Goal: Information Seeking & Learning: Check status

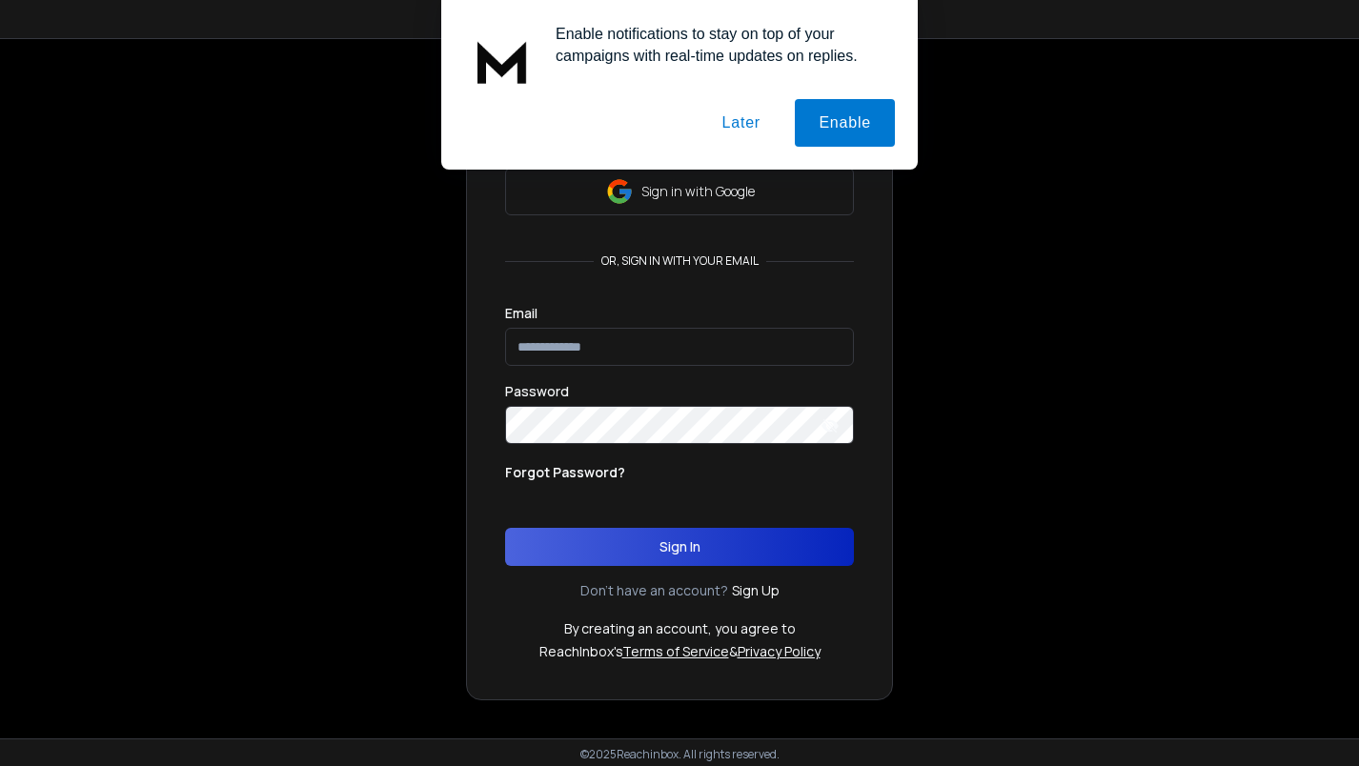
type input "**********"
click at [746, 122] on button "Later" at bounding box center [741, 123] width 86 height 48
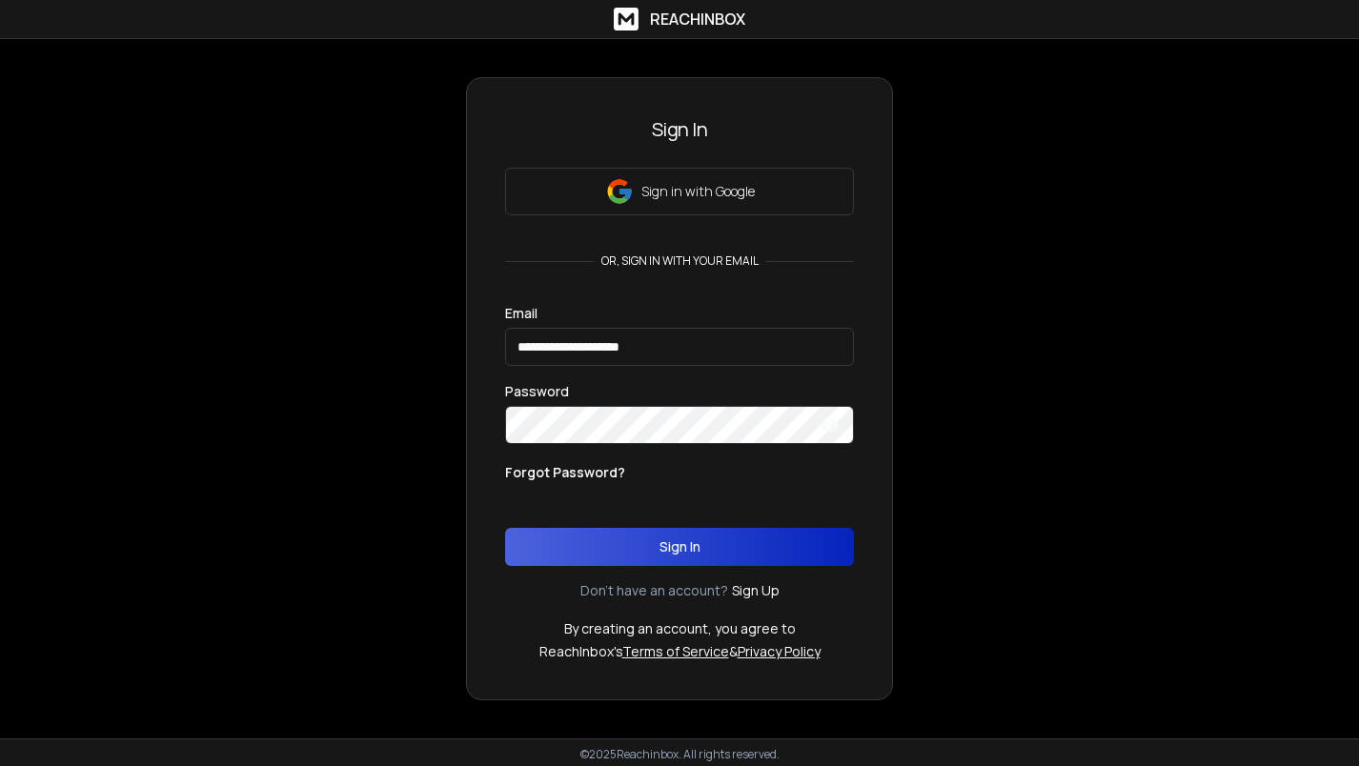
click at [693, 561] on button "Sign In" at bounding box center [679, 547] width 349 height 38
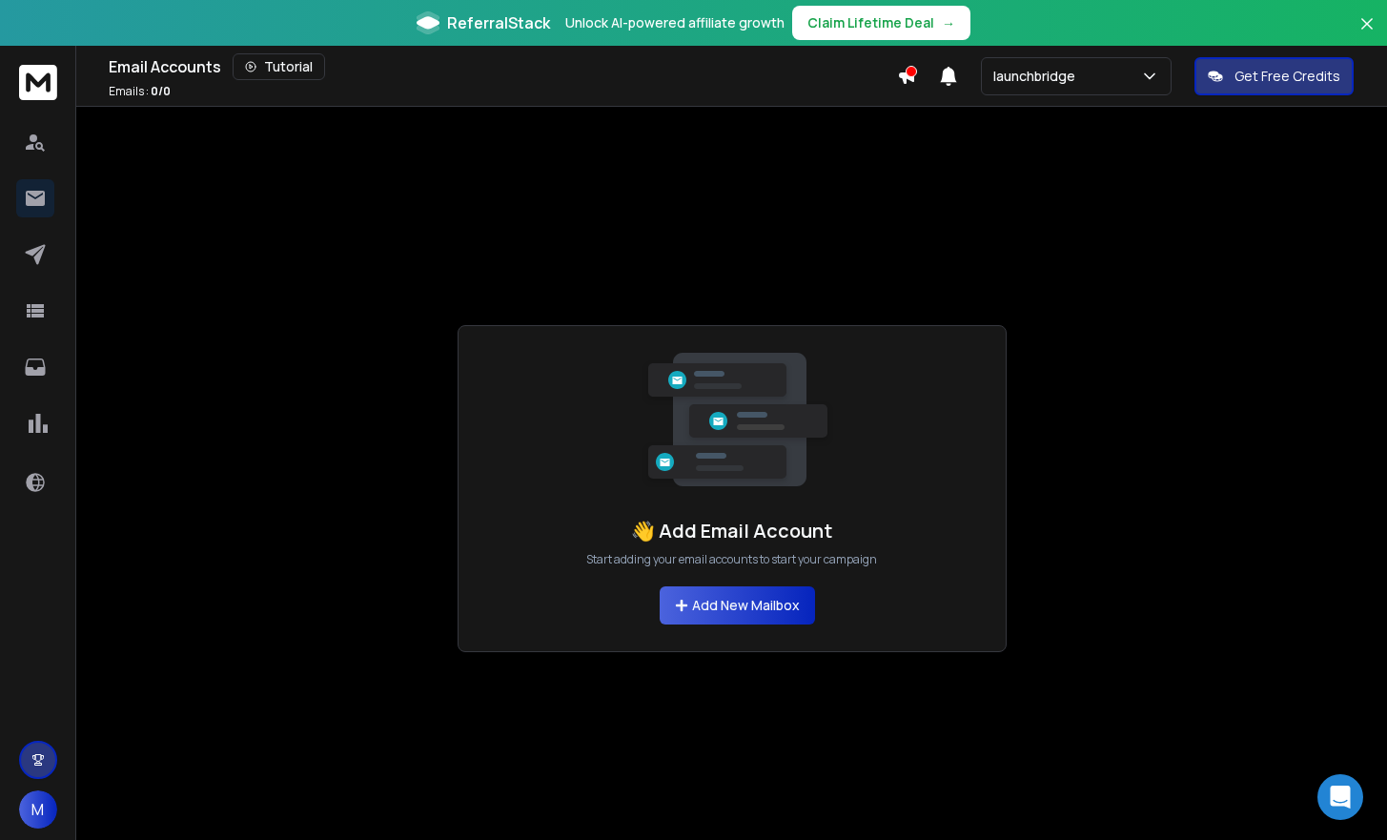
click at [1368, 23] on icon "Close banner" at bounding box center [1366, 23] width 11 height 11
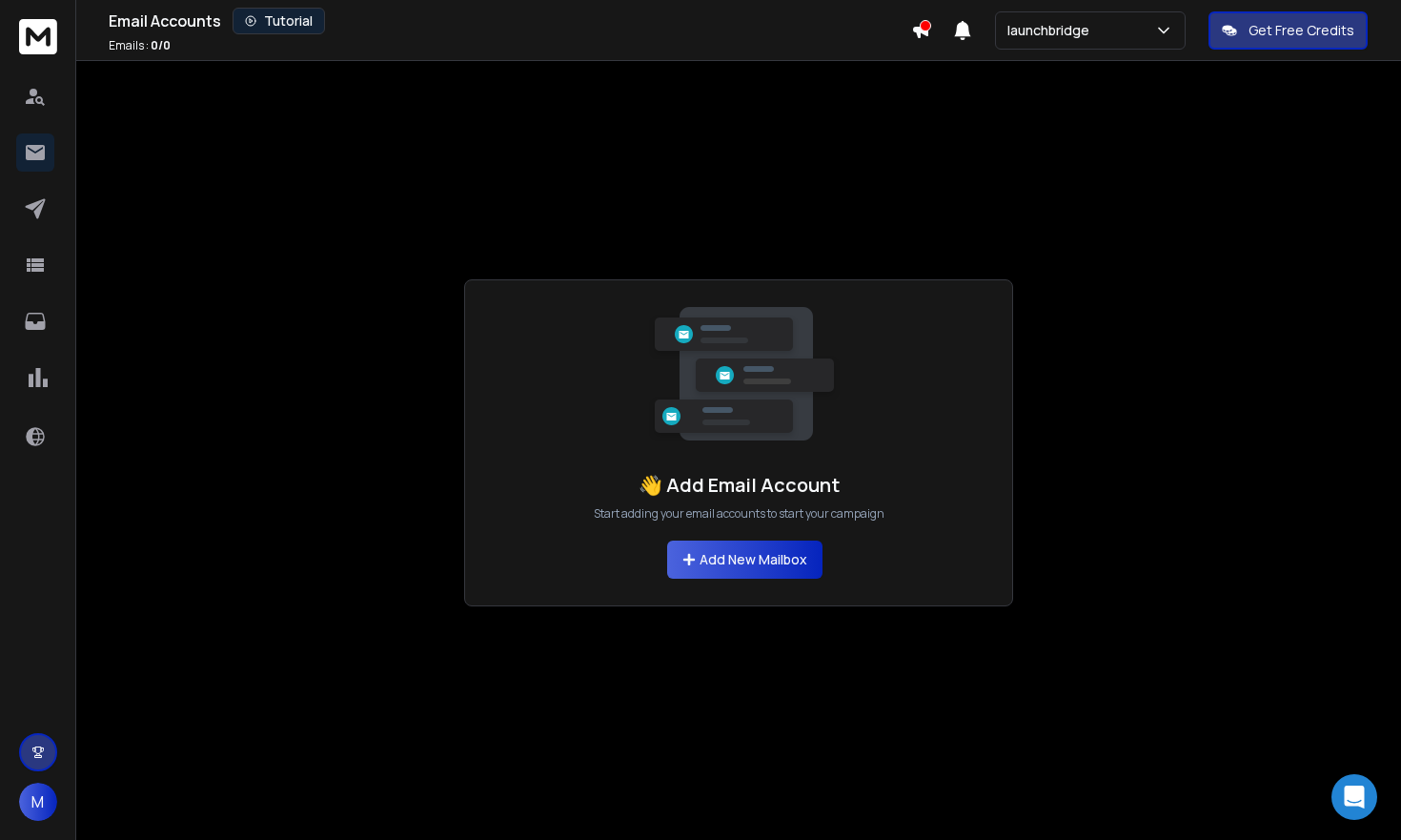
click at [278, 22] on button "Tutorial" at bounding box center [279, 21] width 92 height 27
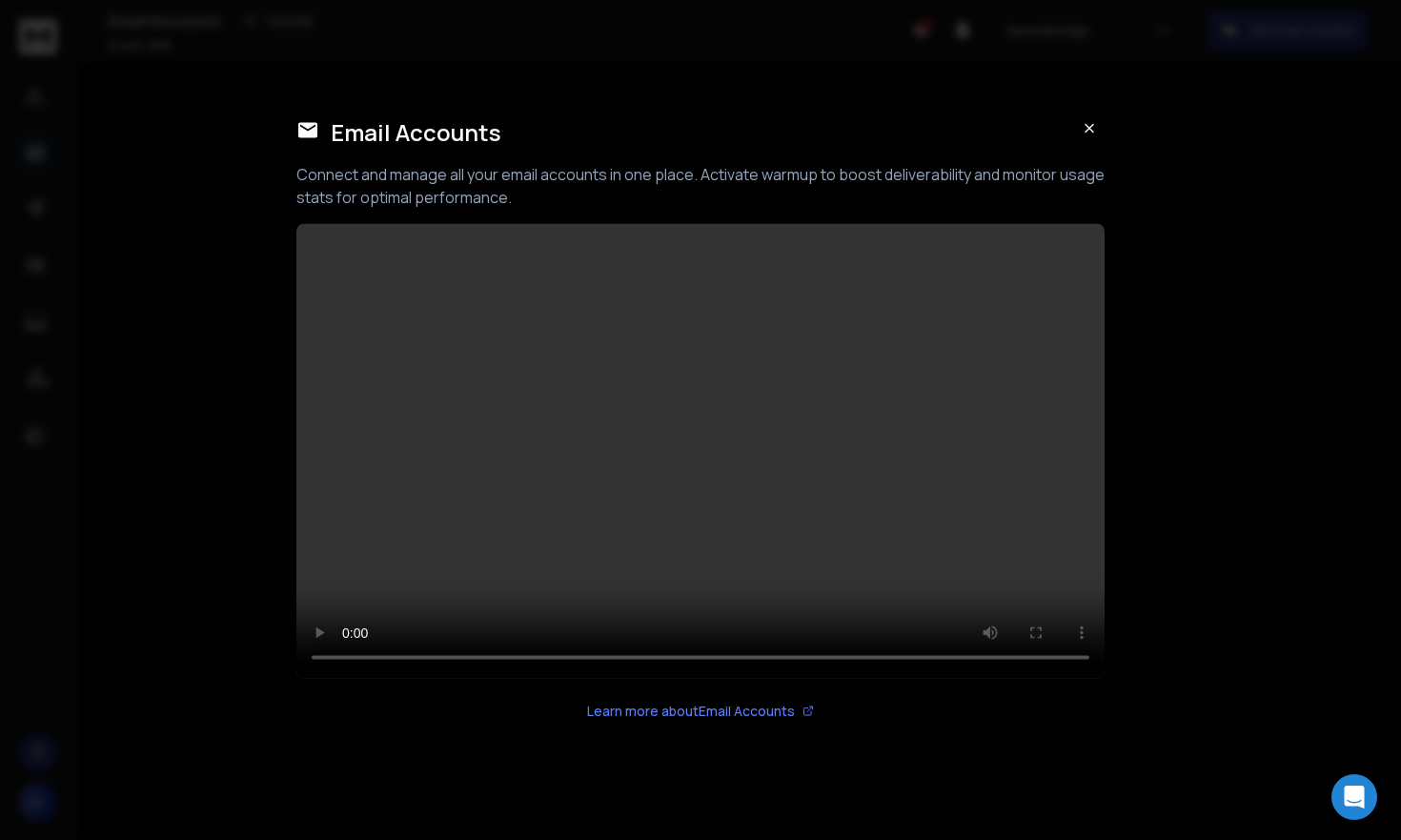
click at [123, 76] on div at bounding box center [700, 420] width 1401 height 840
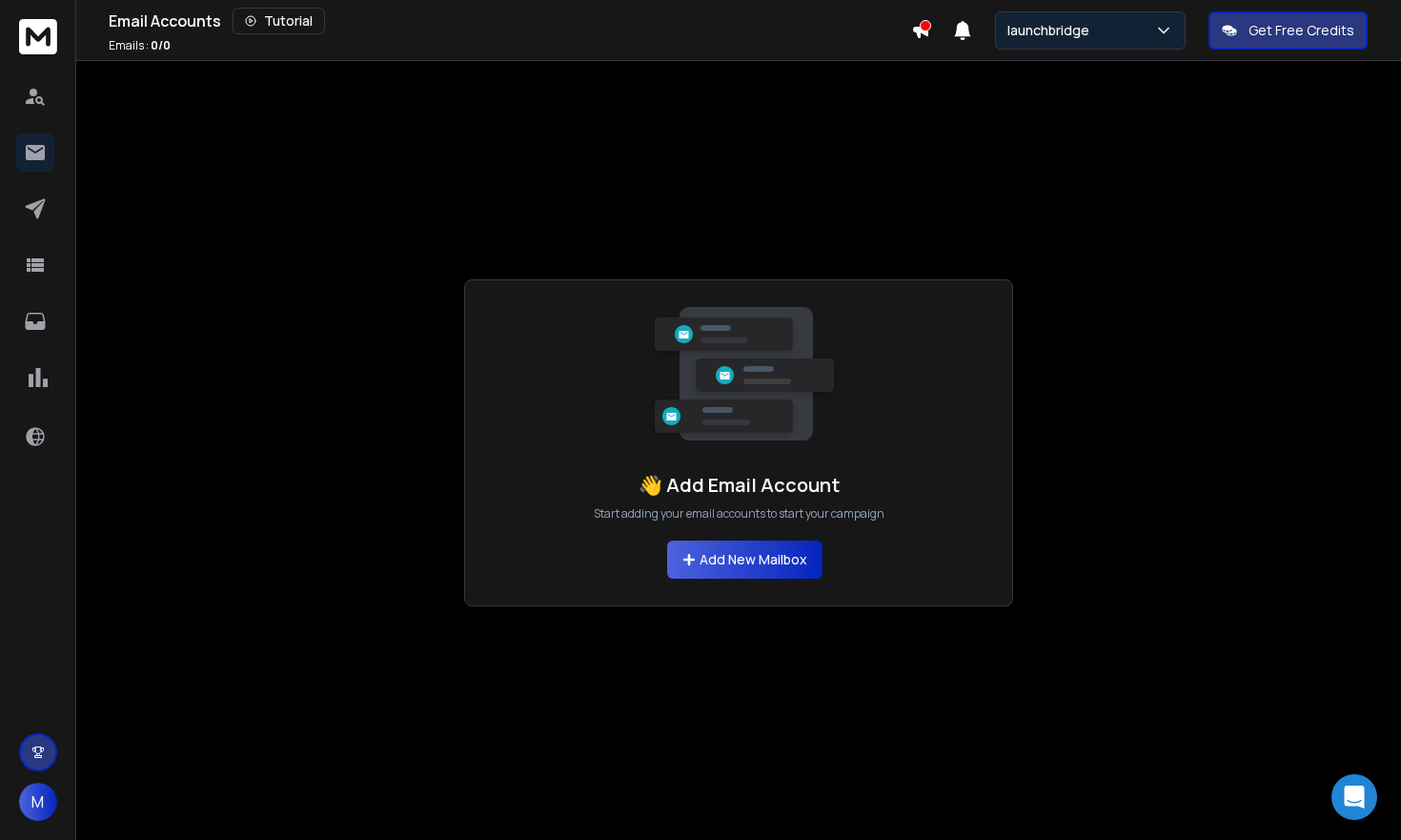
click at [1103, 28] on div "launchbridge" at bounding box center [1090, 30] width 166 height 19
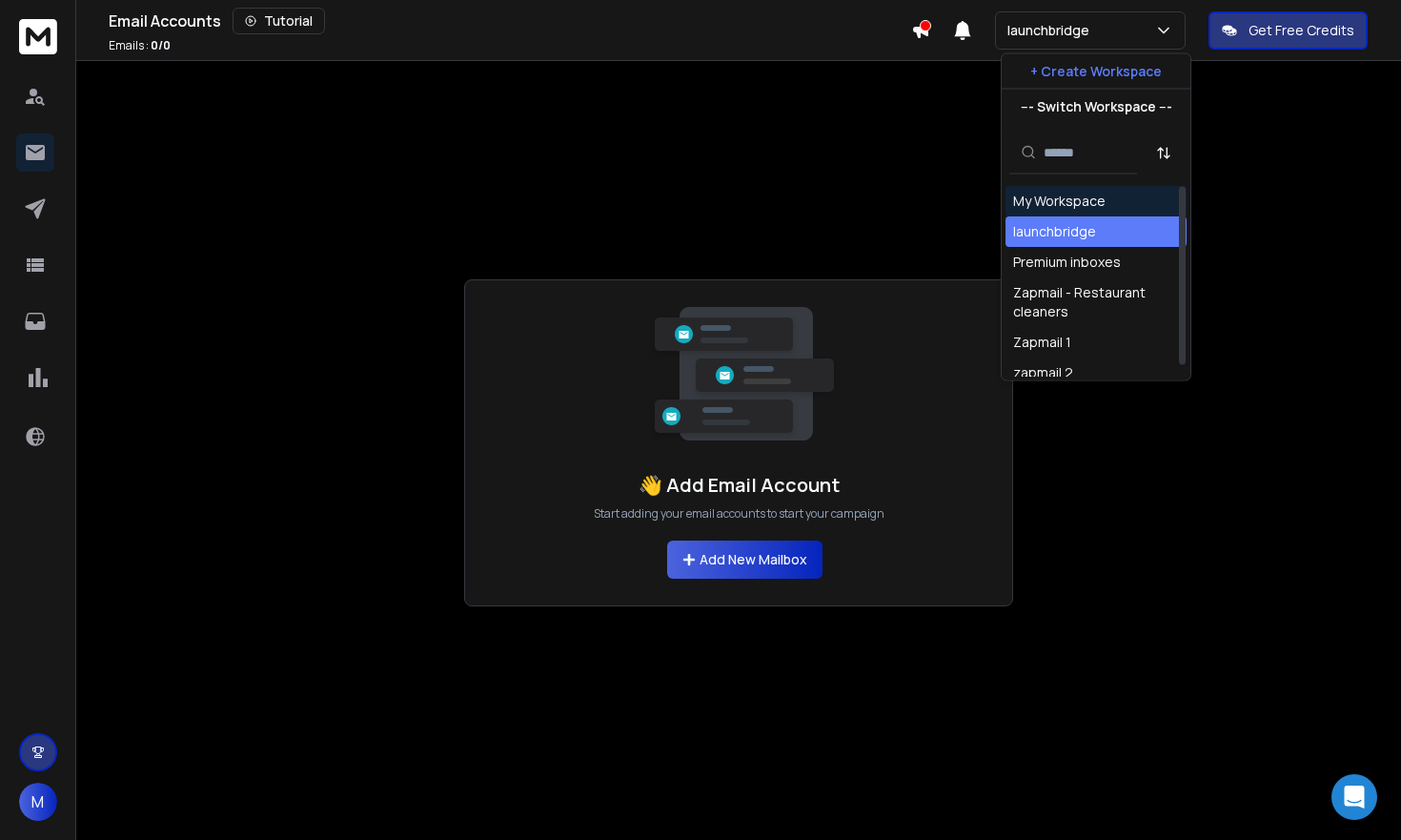
click at [1080, 197] on div "My Workspace" at bounding box center [1059, 201] width 92 height 19
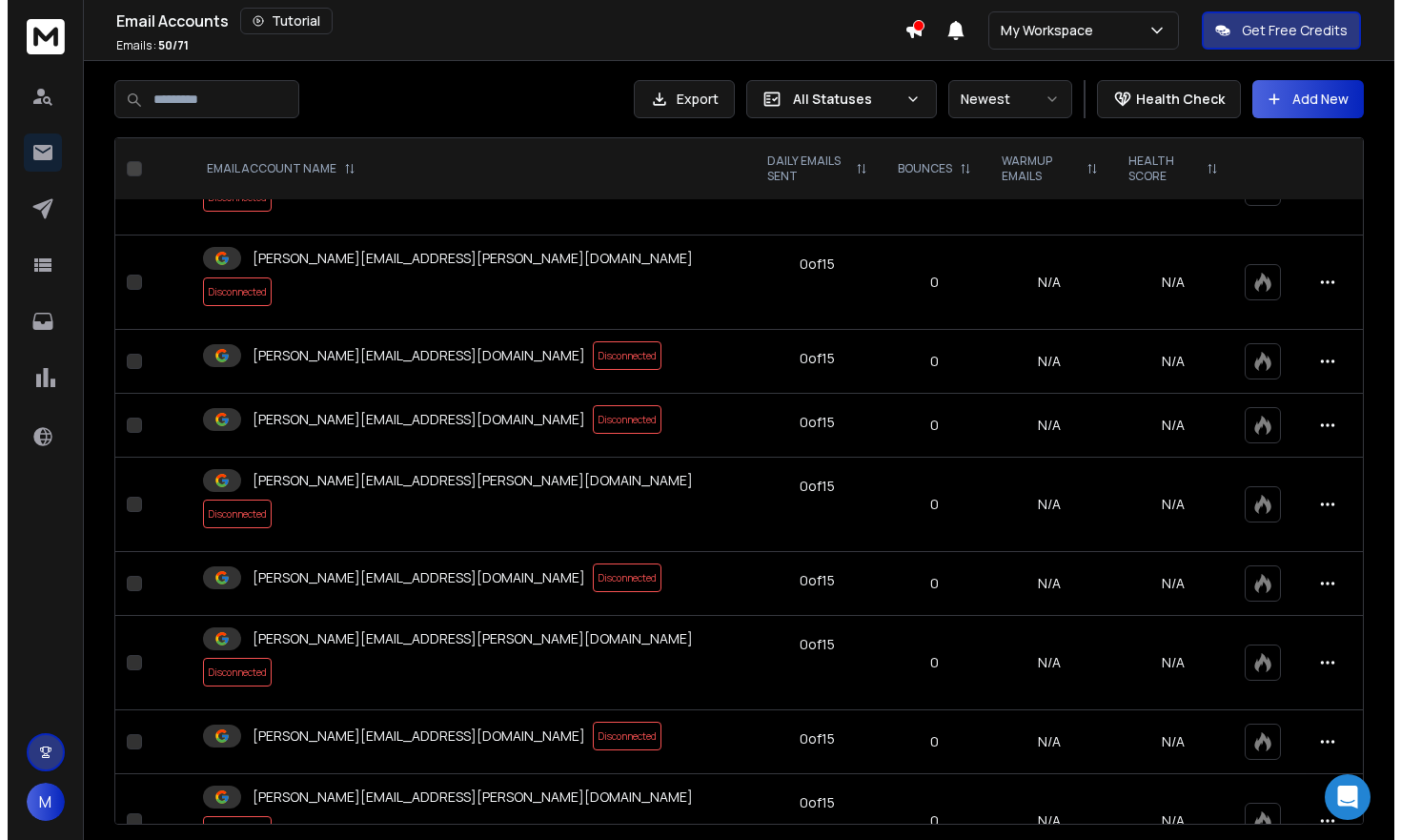
scroll to position [2614, 0]
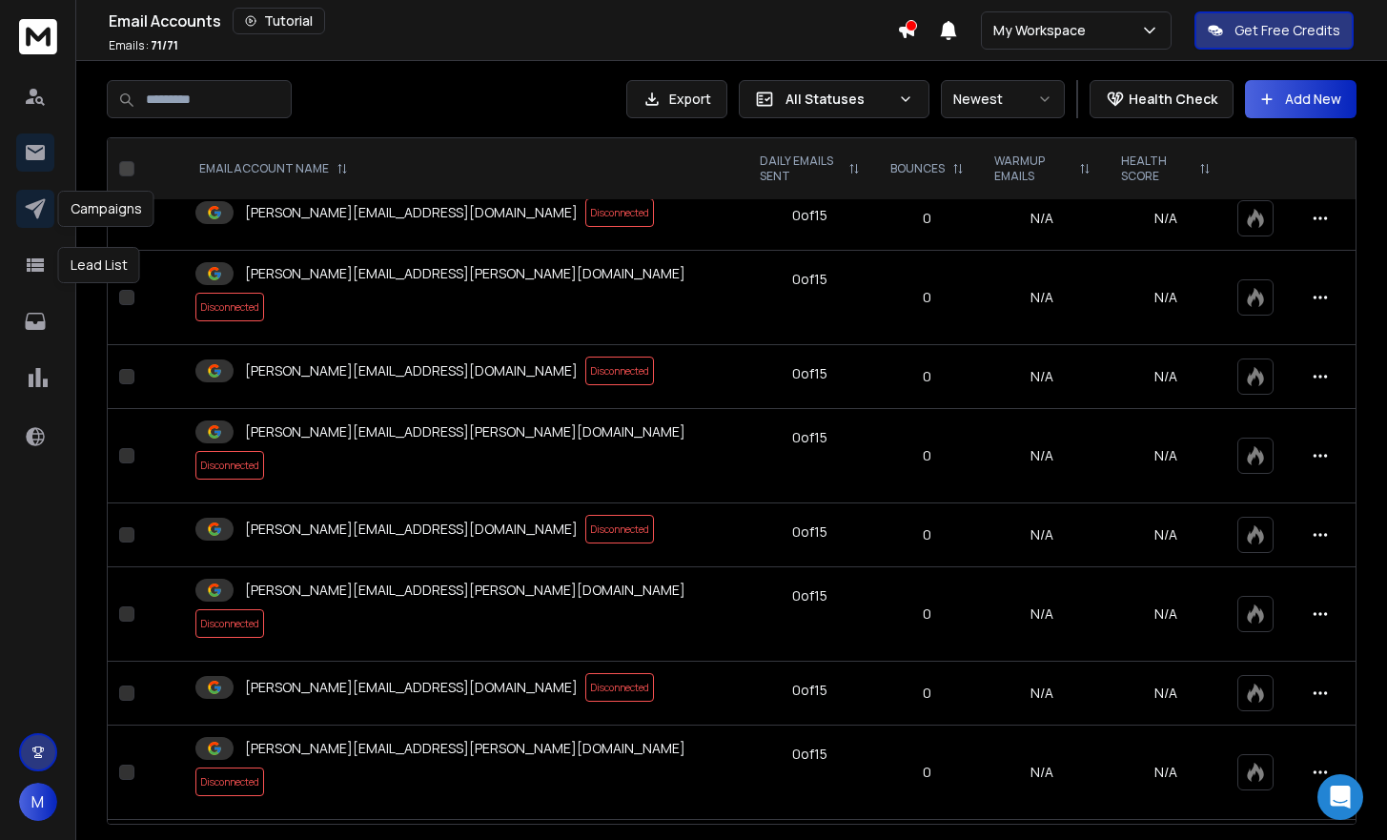
click at [40, 199] on icon at bounding box center [35, 208] width 23 height 23
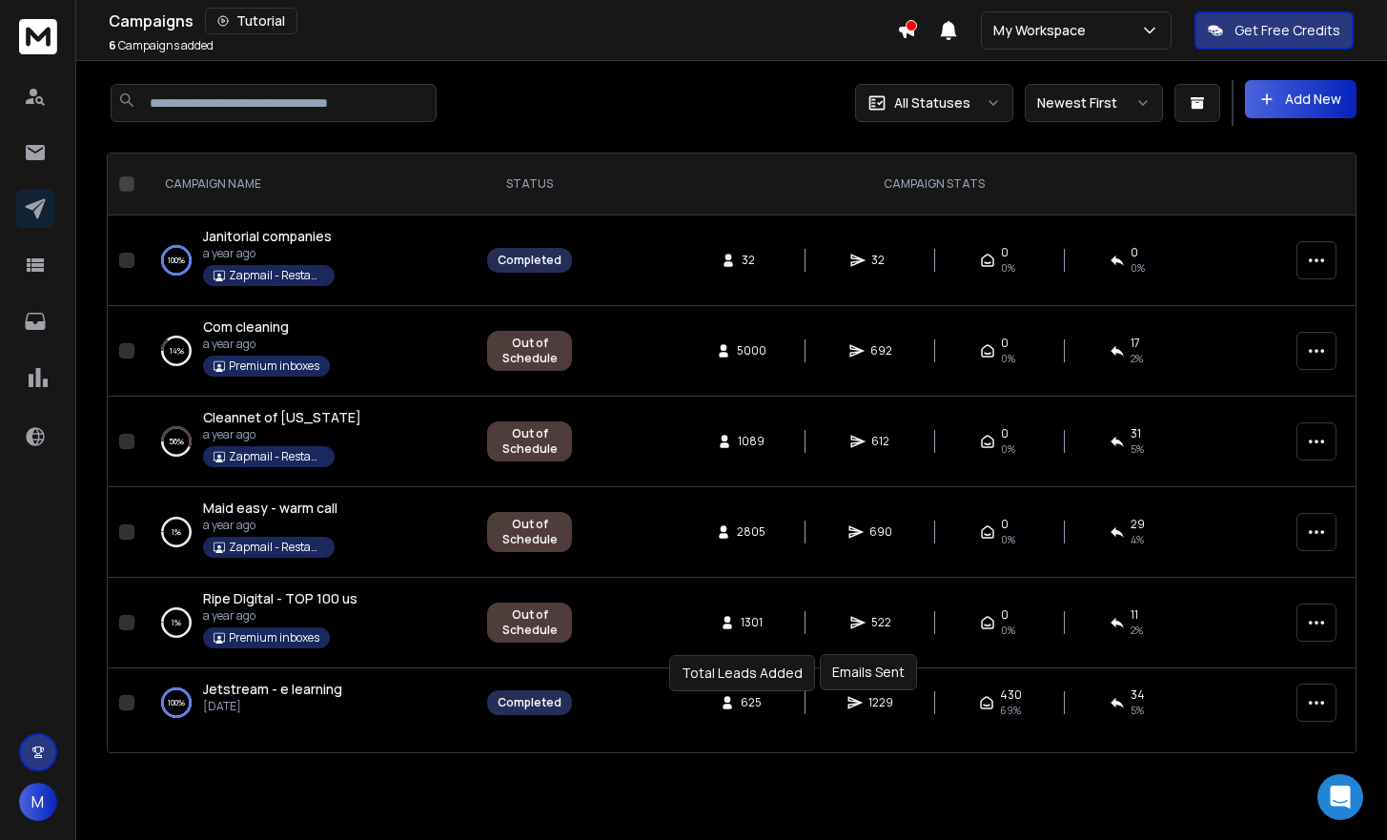
click at [678, 708] on div "625 1229 430 69 % 34 5 %" at bounding box center [934, 702] width 679 height 30
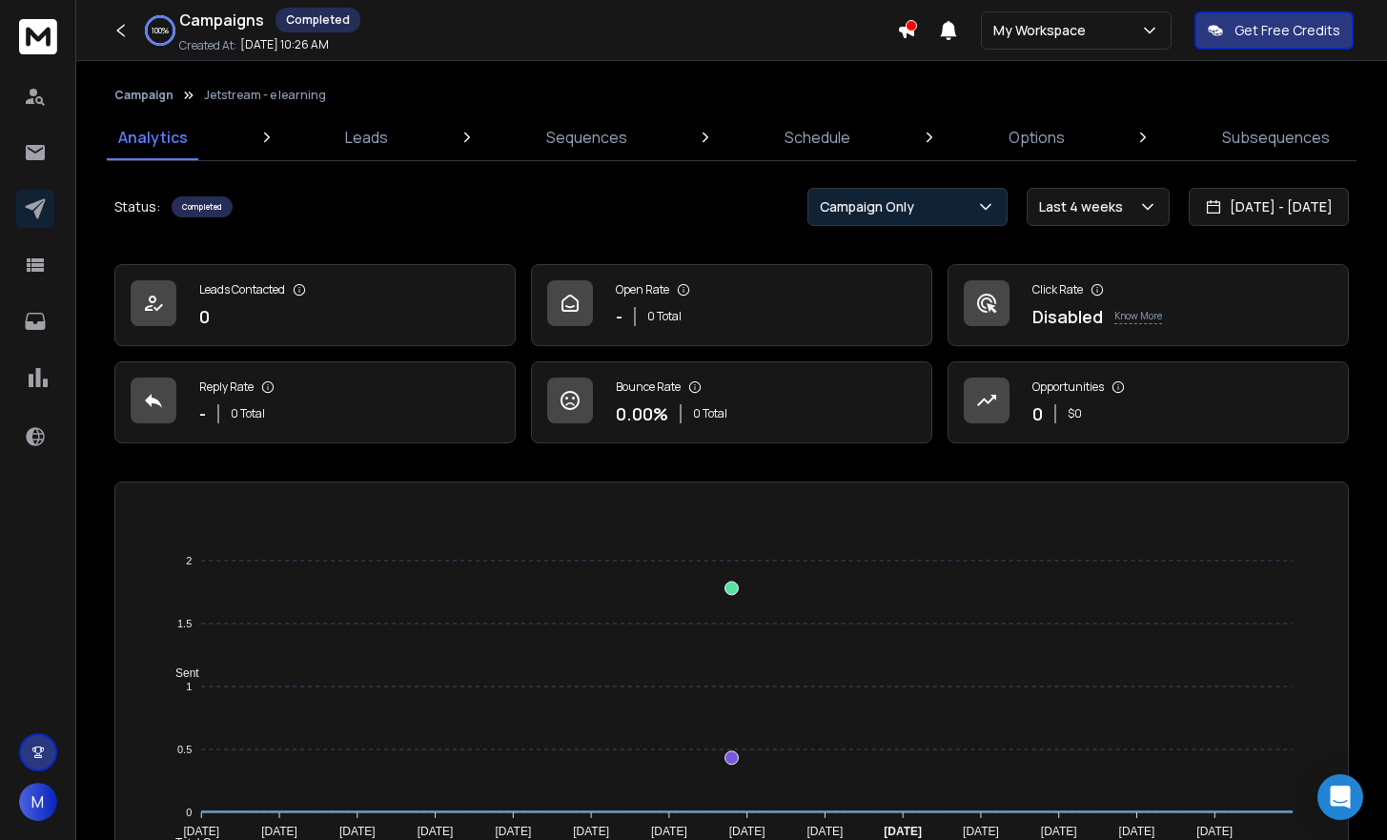
click at [876, 206] on div "Campaign Only" at bounding box center [907, 206] width 175 height 19
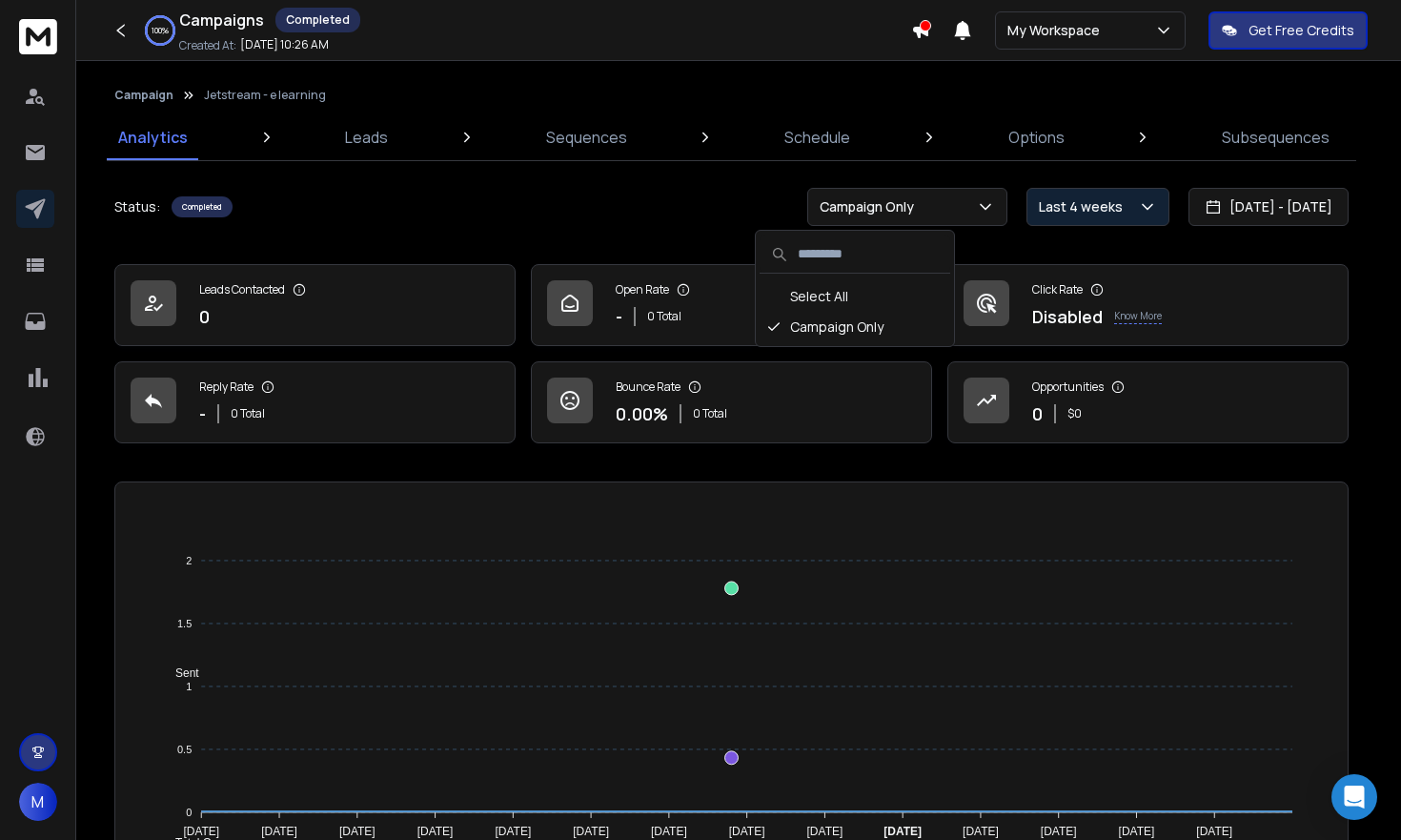
click at [1078, 206] on div "Last 4 weeks" at bounding box center [1098, 206] width 118 height 19
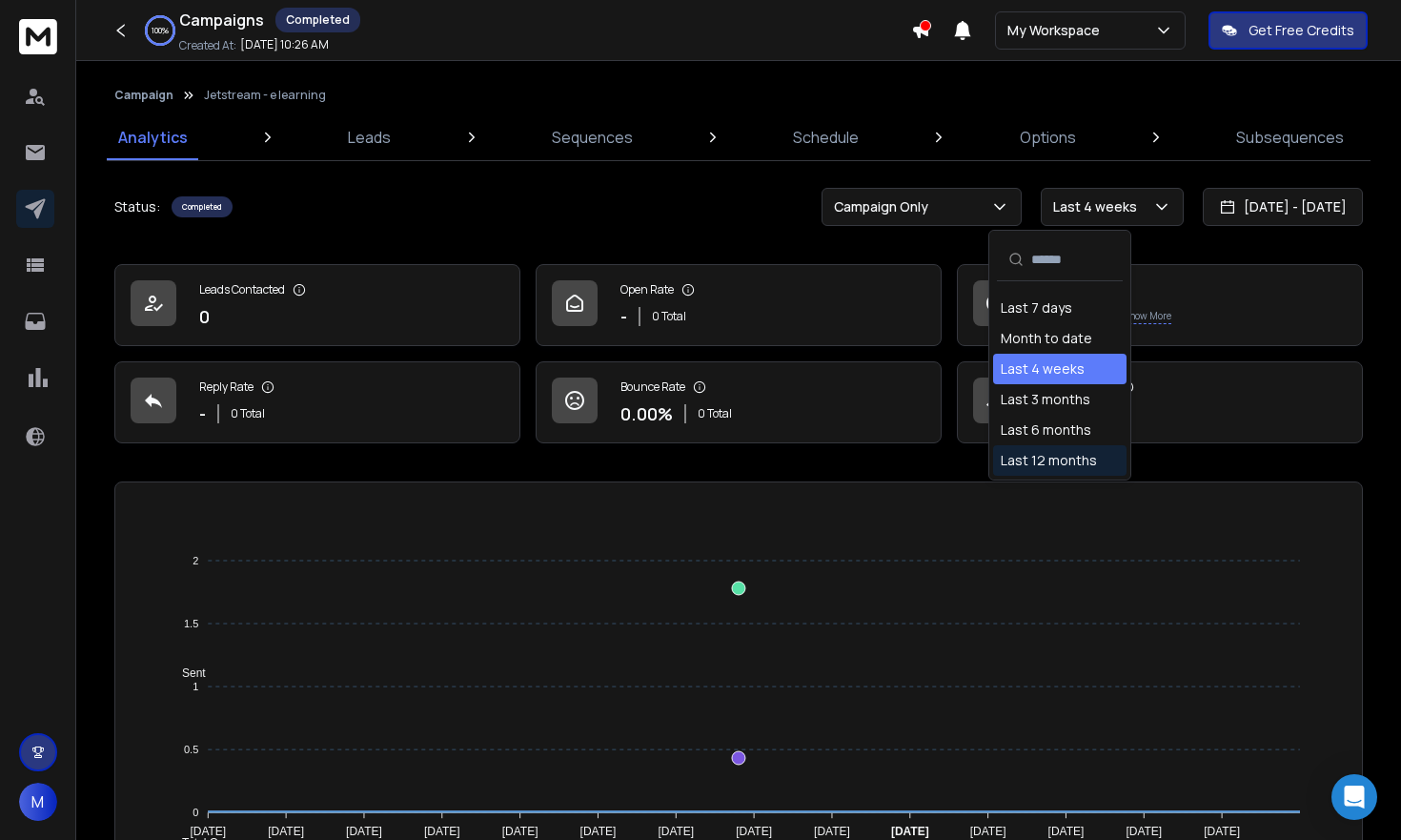
click at [1032, 458] on div "Last 12 months" at bounding box center [1049, 460] width 96 height 19
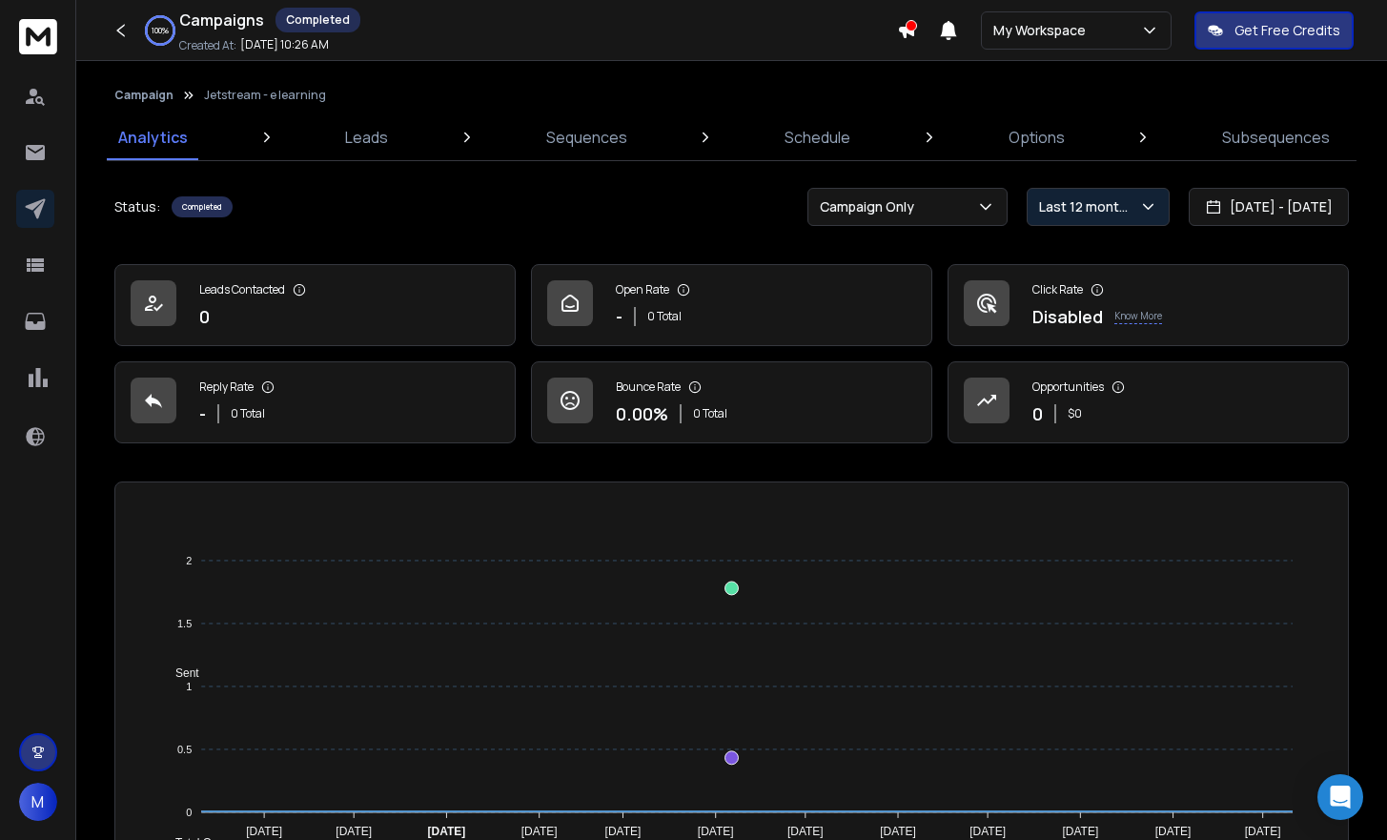
click at [1066, 195] on button "Last 12 months" at bounding box center [1097, 207] width 143 height 38
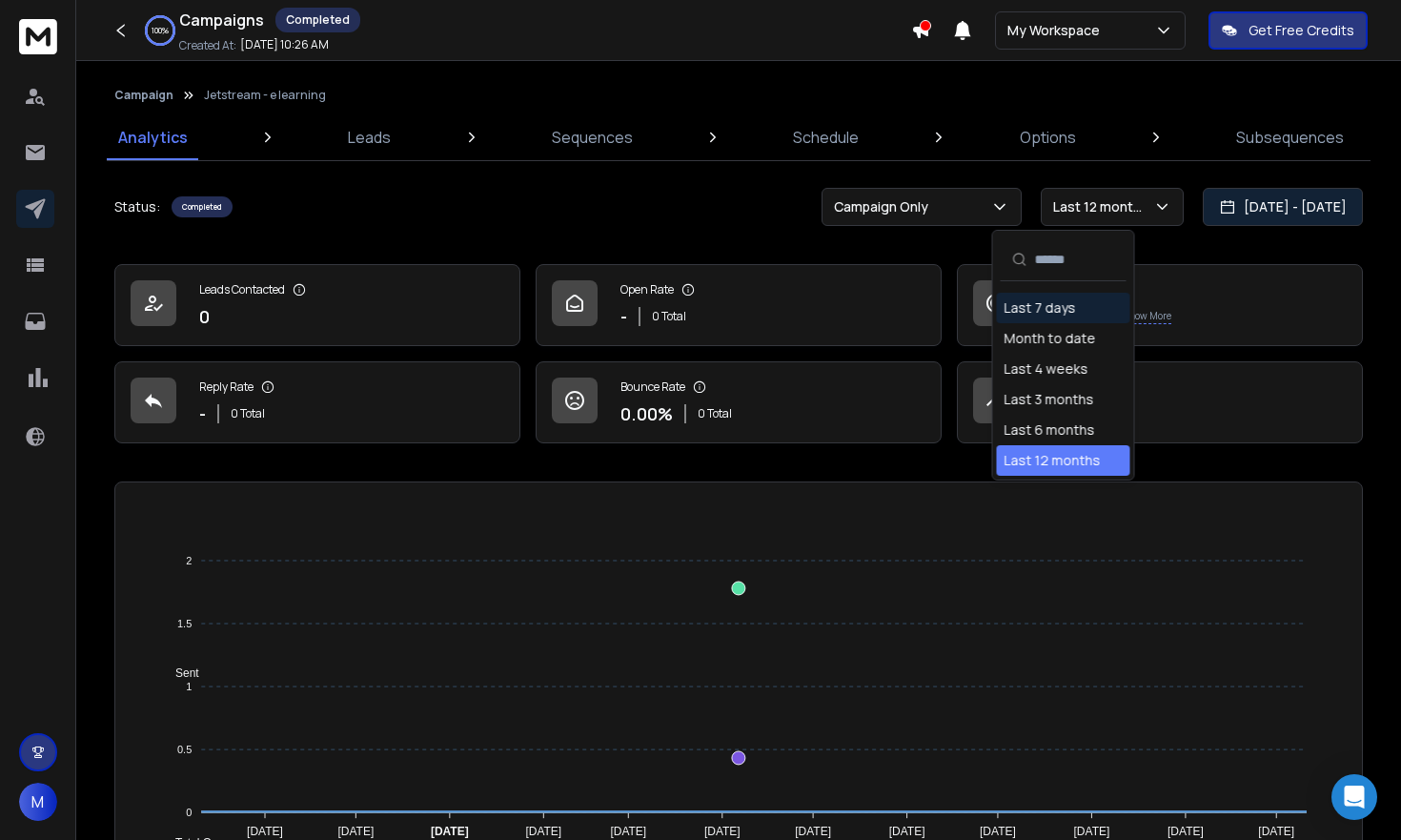
click at [1227, 216] on button "[DATE] - [DATE]" at bounding box center [1283, 207] width 160 height 38
